Goal: Navigation & Orientation: Find specific page/section

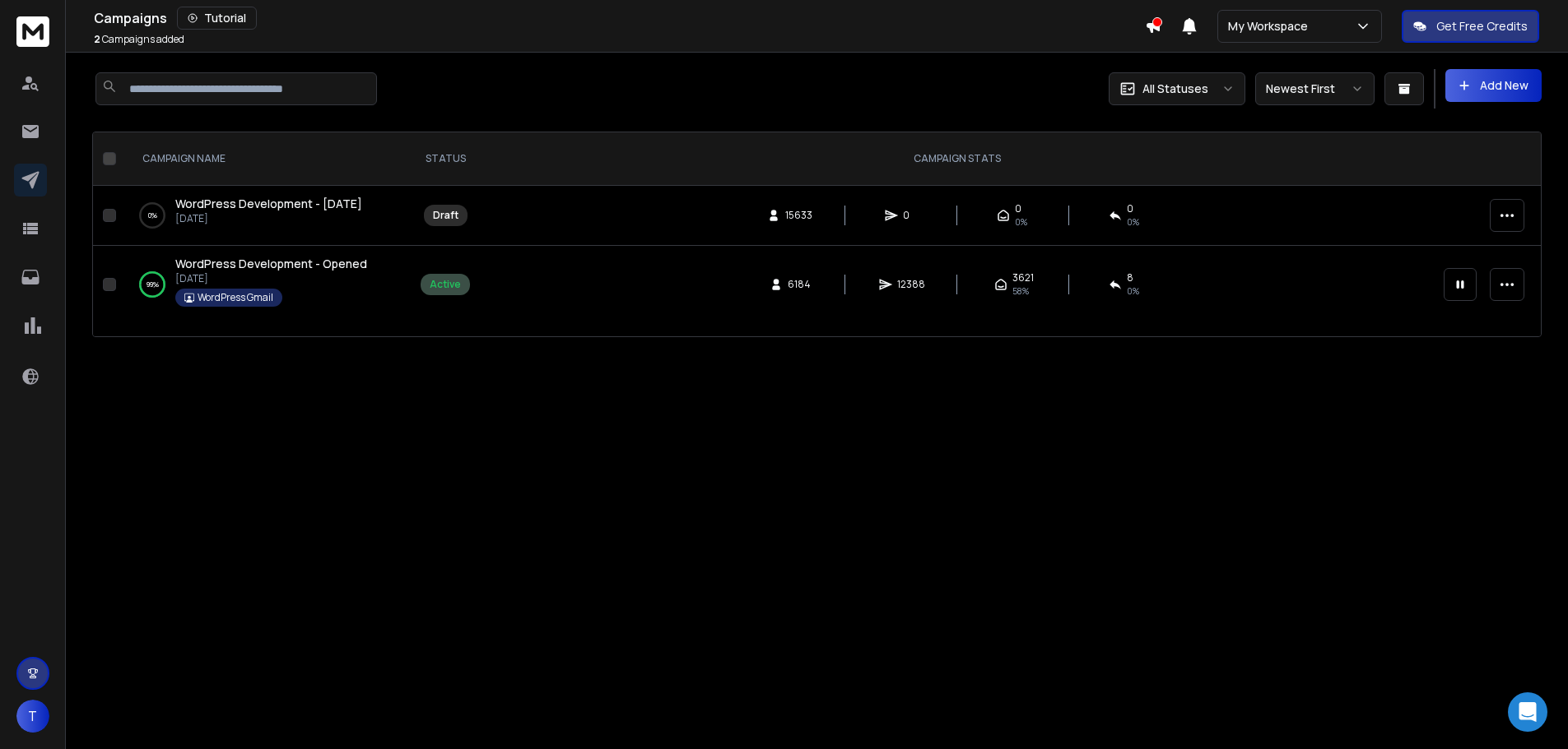
click at [339, 96] on input at bounding box center [236, 89] width 281 height 33
click at [38, 129] on icon at bounding box center [31, 131] width 20 height 20
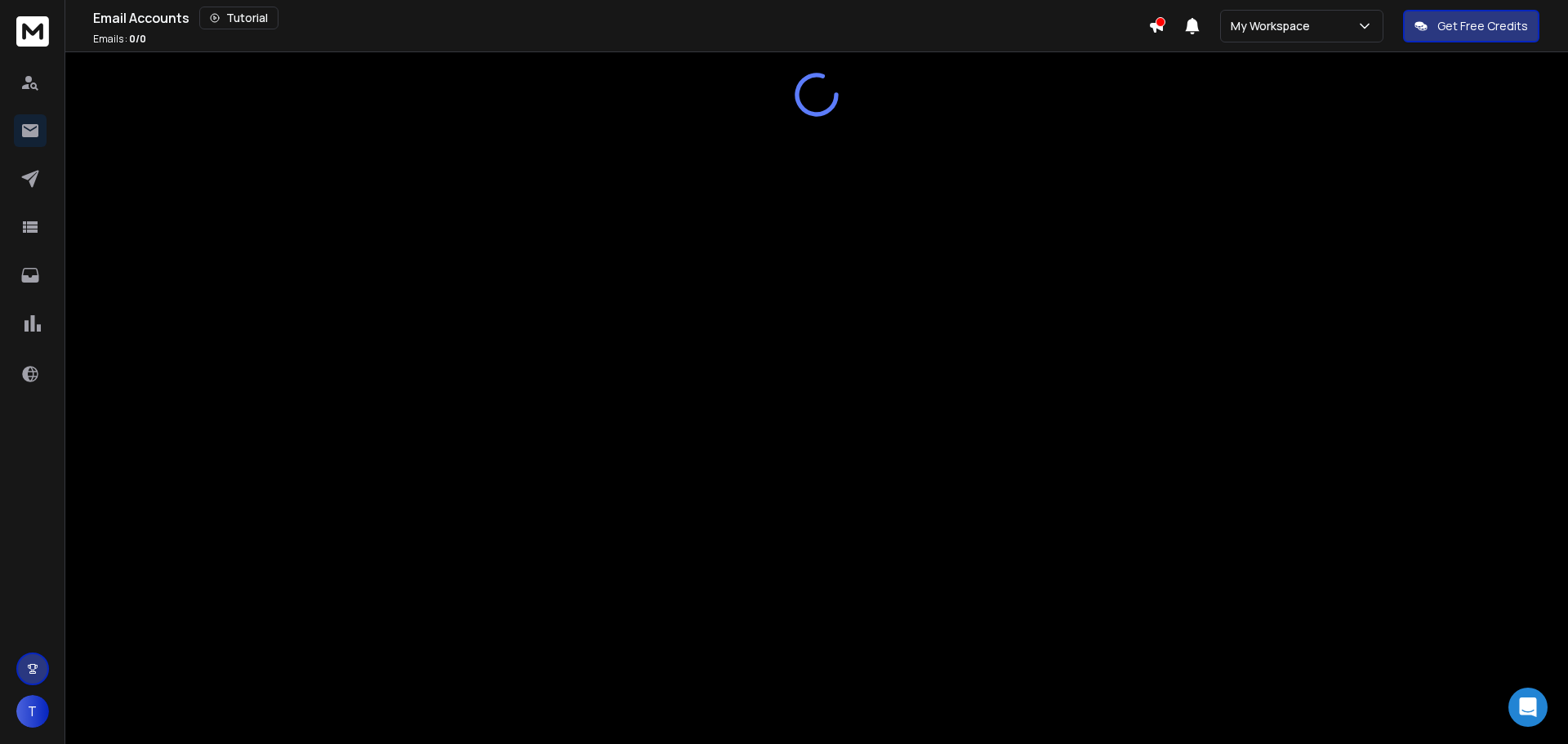
click at [25, 22] on icon at bounding box center [33, 31] width 33 height 31
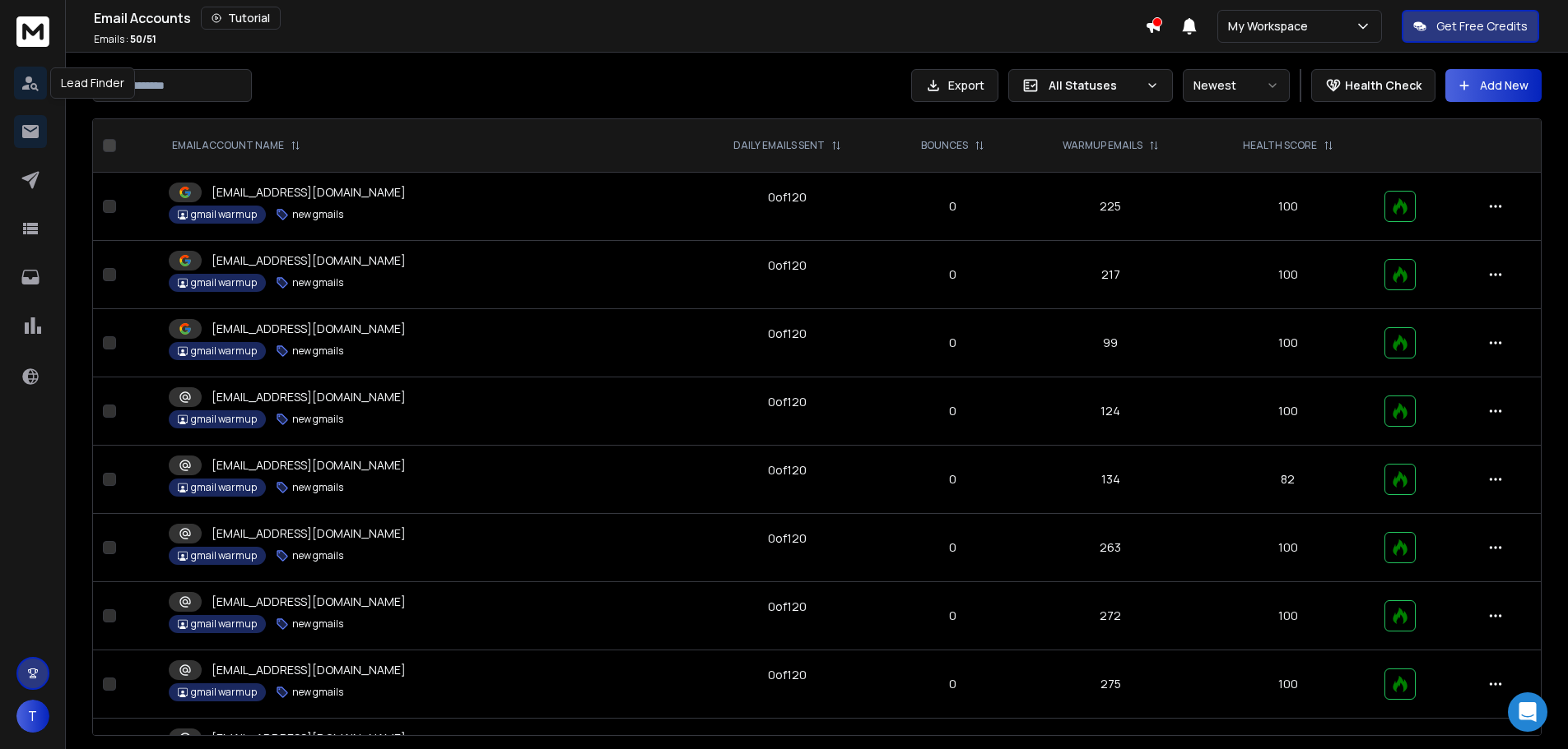
click at [22, 91] on icon at bounding box center [31, 83] width 20 height 20
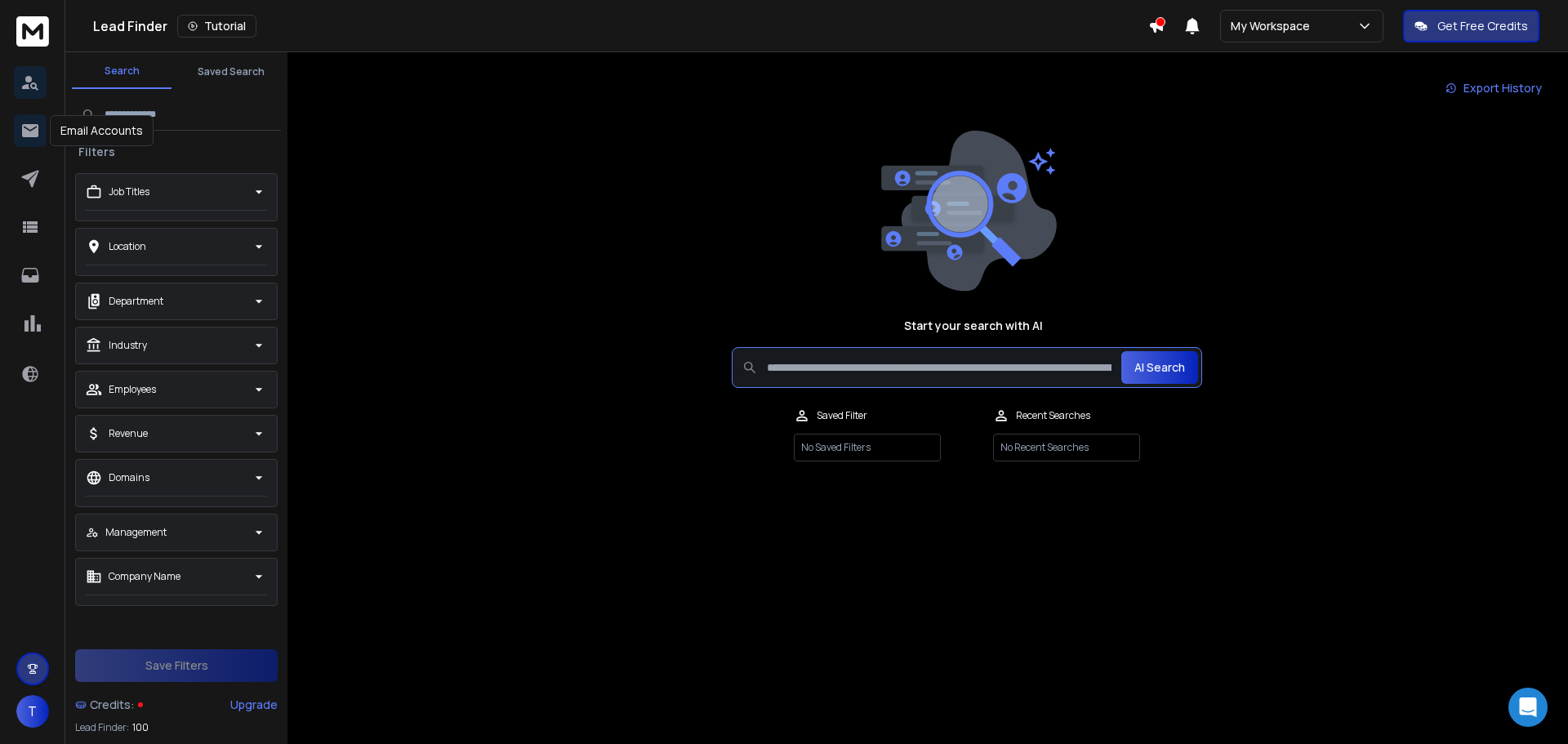
click at [21, 126] on icon at bounding box center [31, 130] width 20 height 20
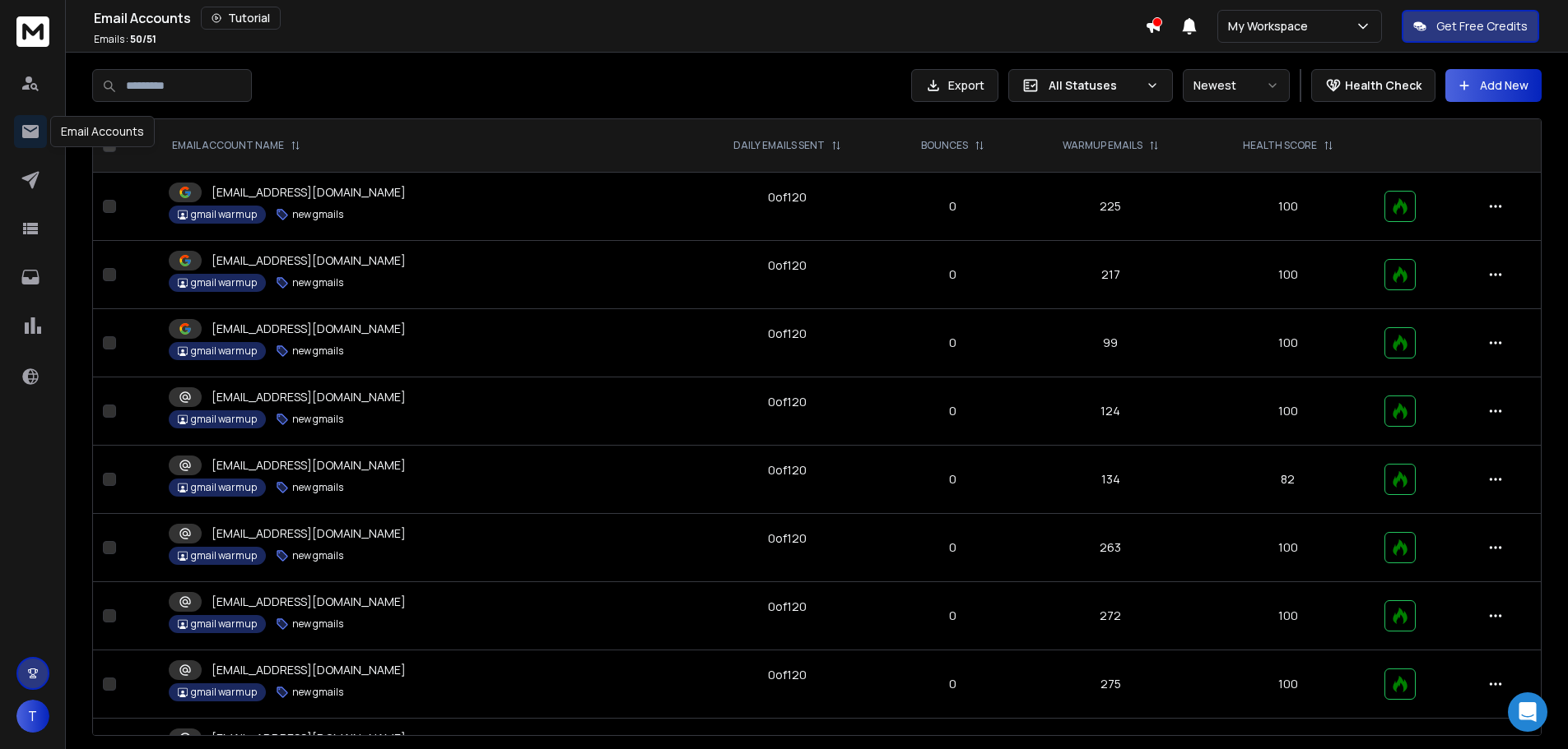
click at [369, 115] on div "Export All Statuses Newest Health Check Add New EMAIL ACCOUNT NAME DAILY EMAILS…" at bounding box center [817, 402] width 1449 height 667
click at [26, 32] on icon at bounding box center [33, 32] width 33 height 31
